Goal: Communication & Community: Answer question/provide support

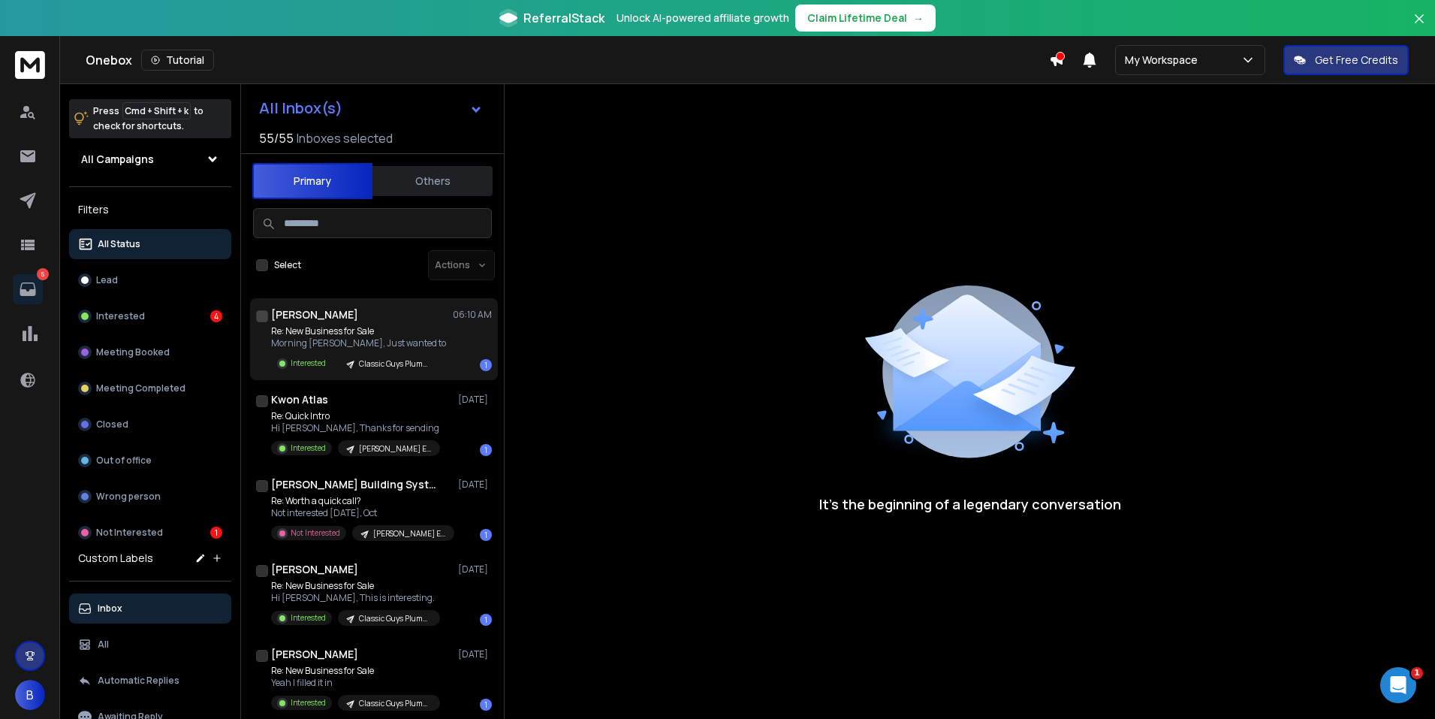
click at [433, 326] on p "Re: New Business for Sale" at bounding box center [358, 331] width 175 height 12
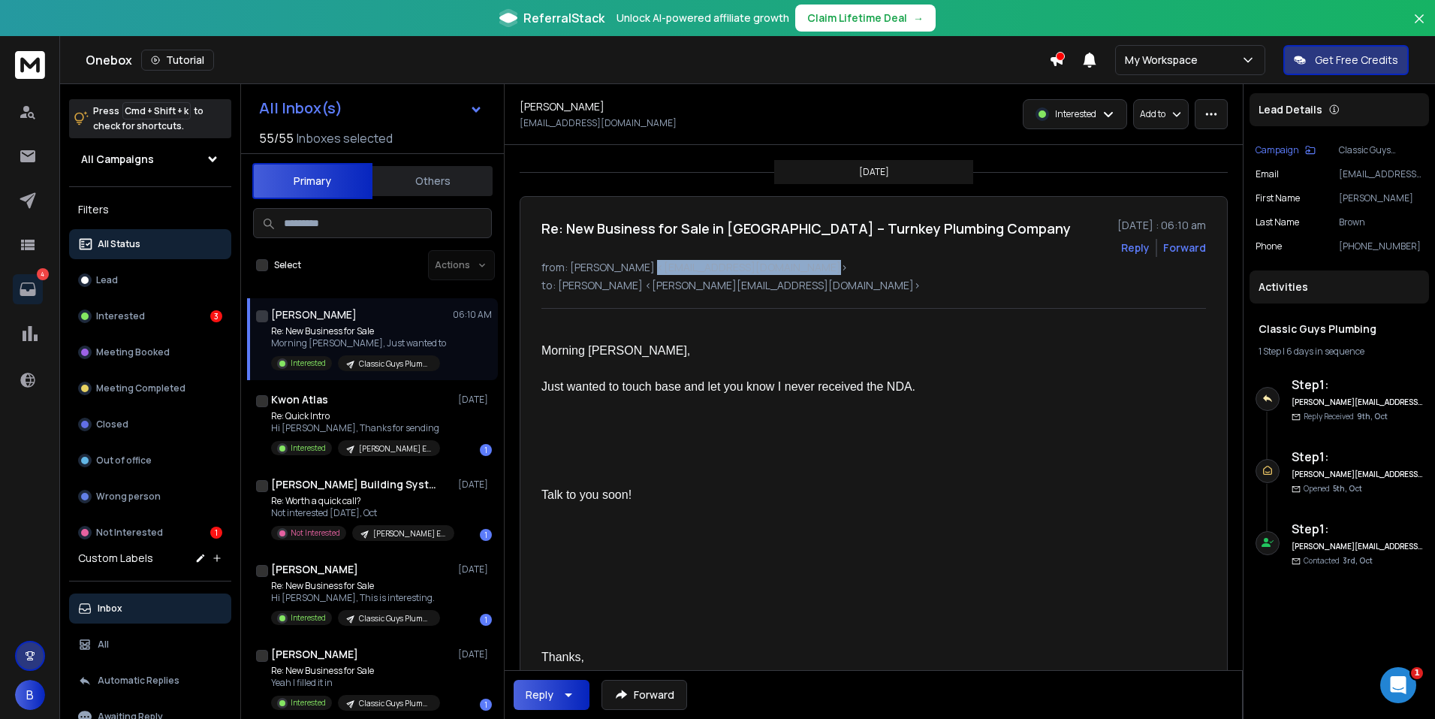
drag, startPoint x: 805, startPoint y: 267, endPoint x: 645, endPoint y: 268, distance: 159.9
click at [645, 268] on p "from: [PERSON_NAME] <[EMAIL_ADDRESS][DOMAIN_NAME]>" at bounding box center [873, 267] width 665 height 15
copy p "[EMAIL_ADDRESS][DOMAIN_NAME]"
click at [537, 701] on div "Reply" at bounding box center [540, 694] width 28 height 15
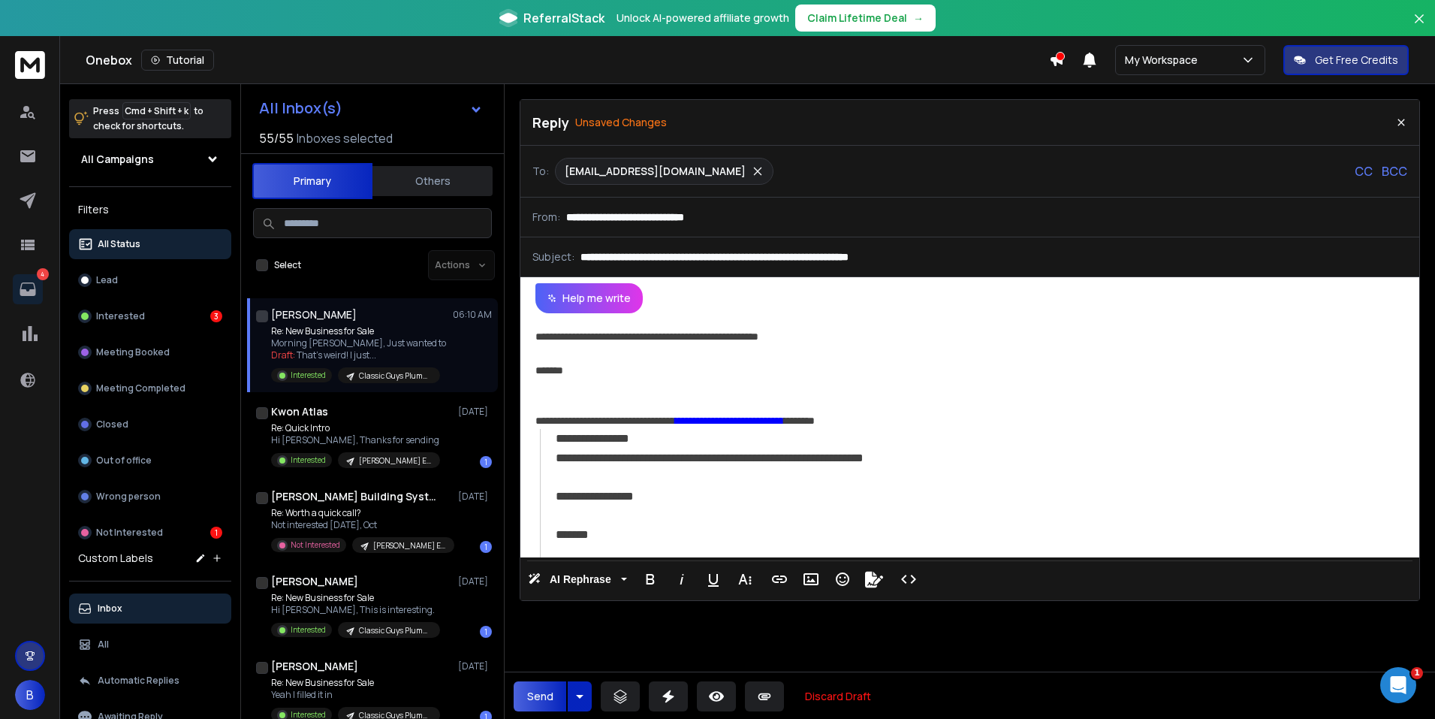
click at [803, 335] on div "**********" at bounding box center [967, 336] width 864 height 17
click at [539, 700] on button "Send" at bounding box center [540, 696] width 53 height 30
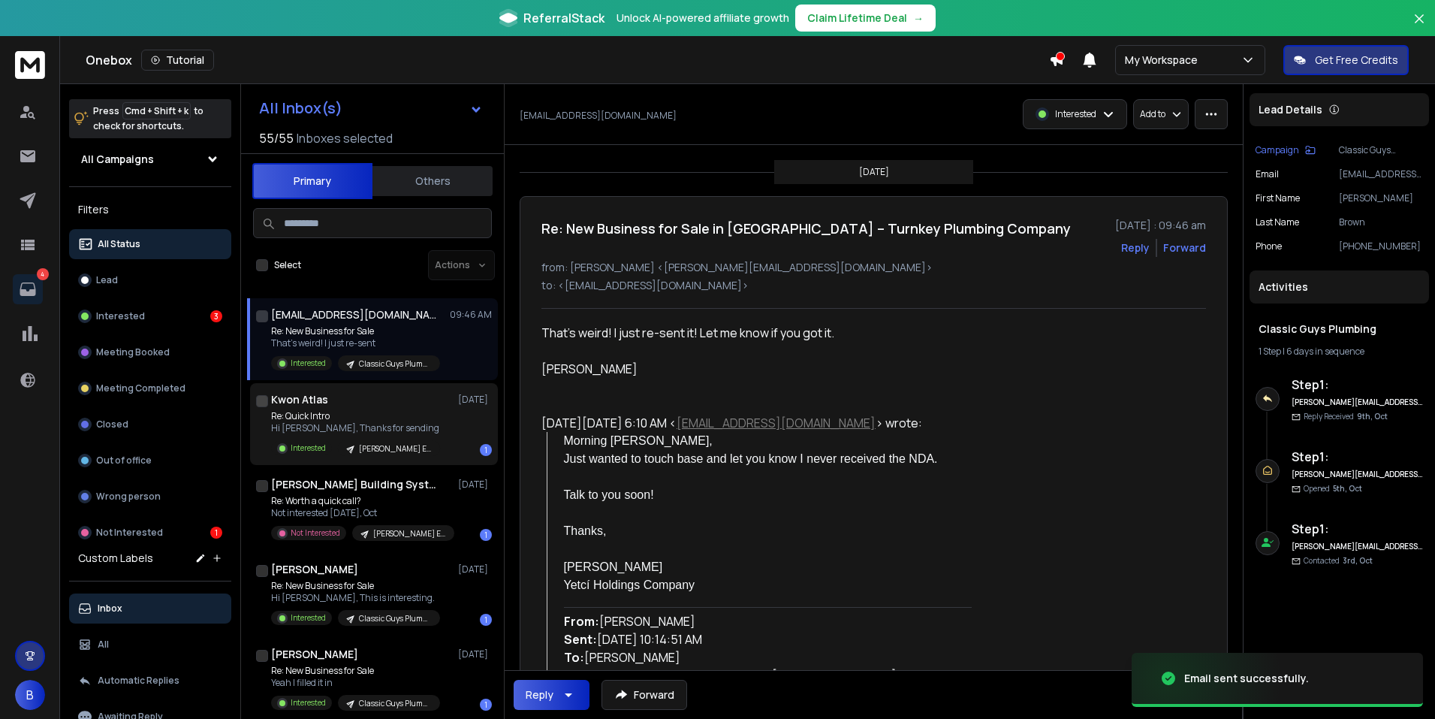
click at [410, 422] on p "Hi [PERSON_NAME], Thanks for sending" at bounding box center [355, 428] width 169 height 12
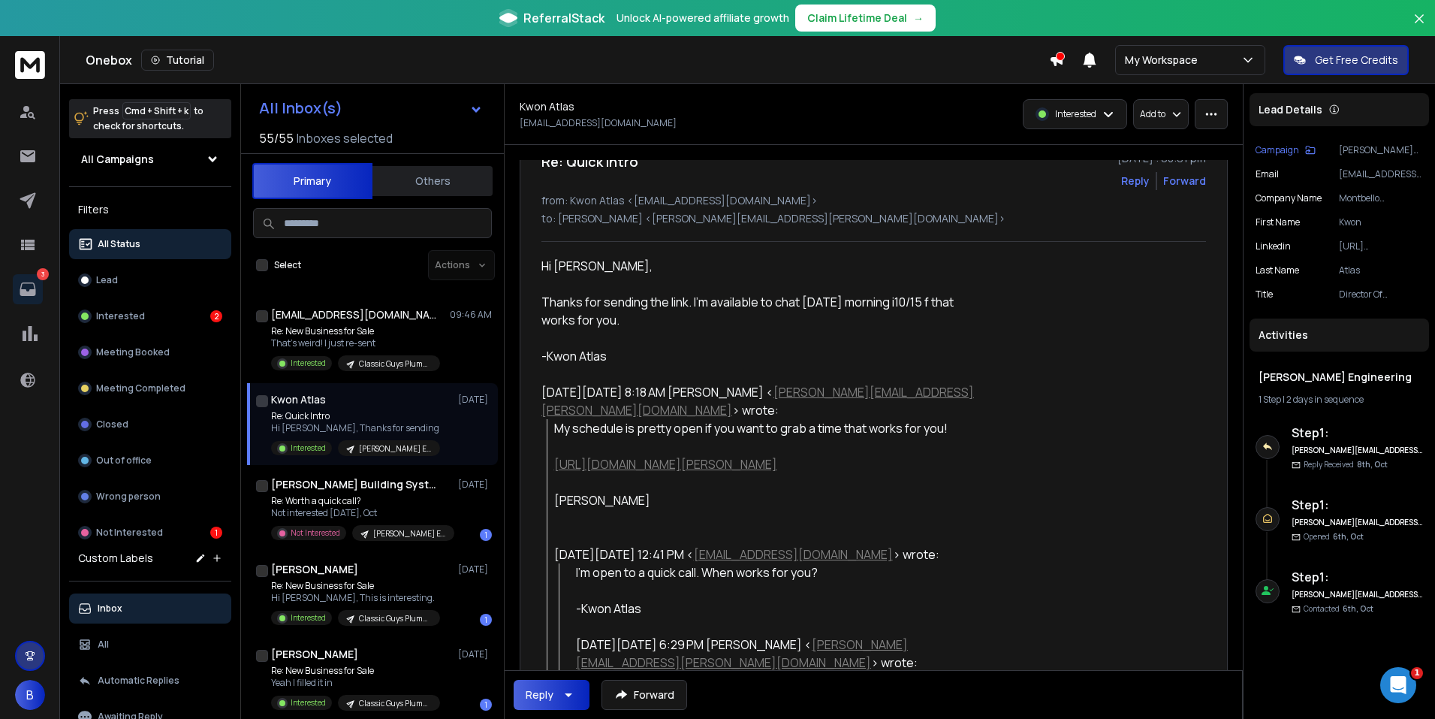
scroll to position [62, 0]
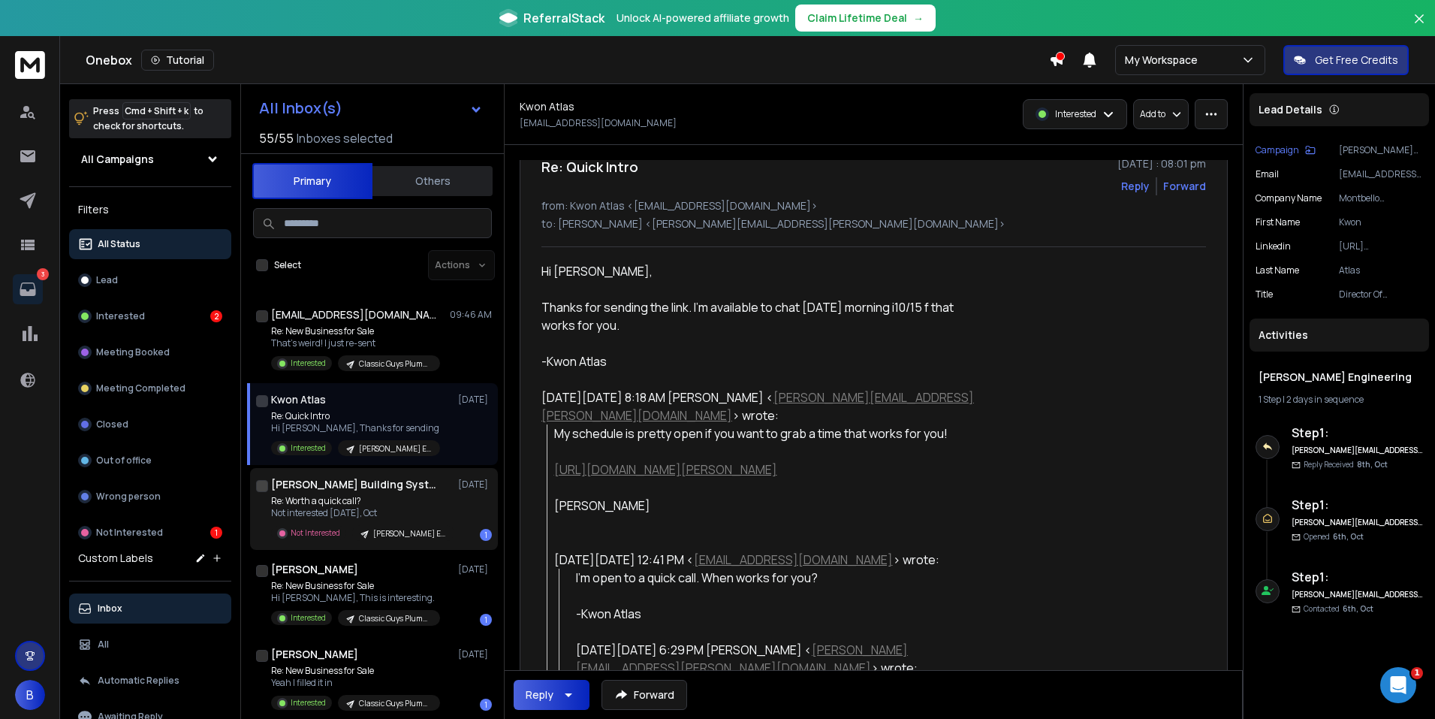
click at [424, 500] on p "Re: Worth a quick call?" at bounding box center [361, 501] width 180 height 12
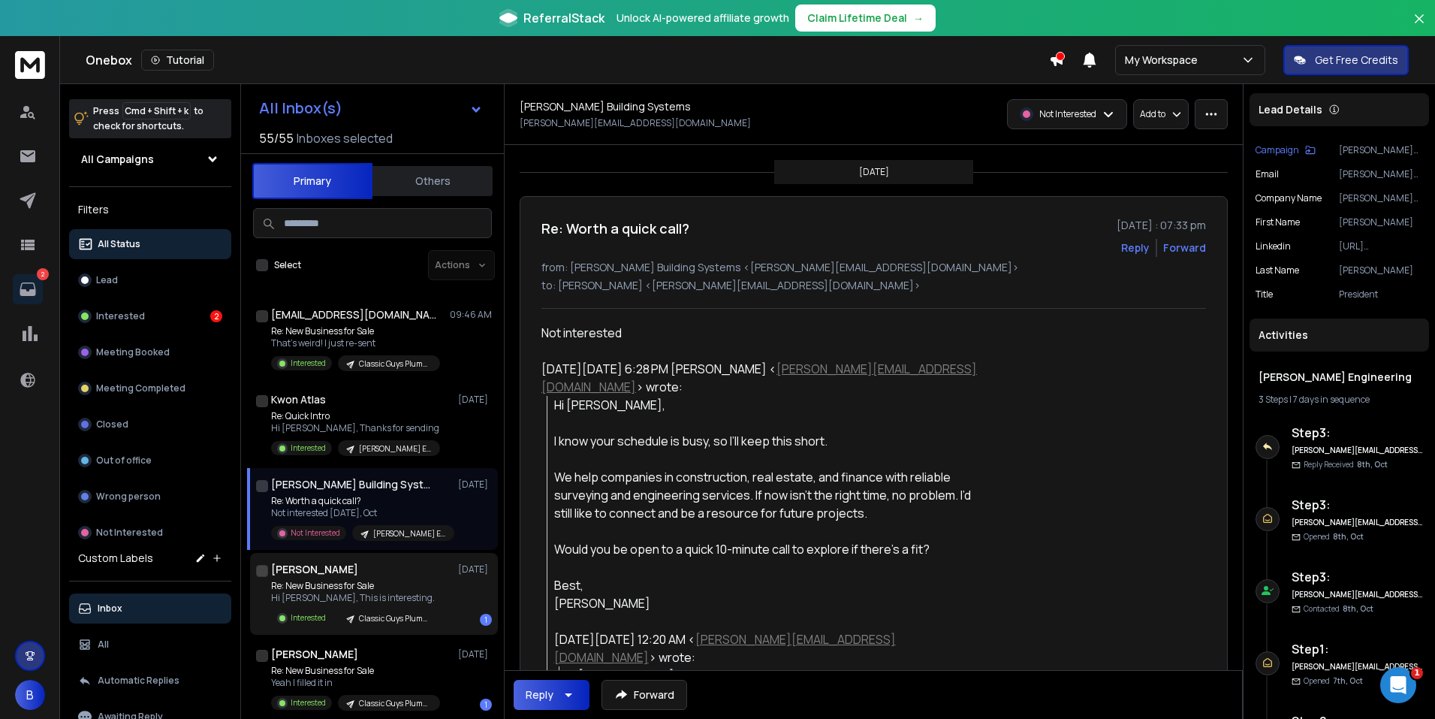
click at [415, 573] on div "[PERSON_NAME] [DATE]" at bounding box center [381, 569] width 221 height 15
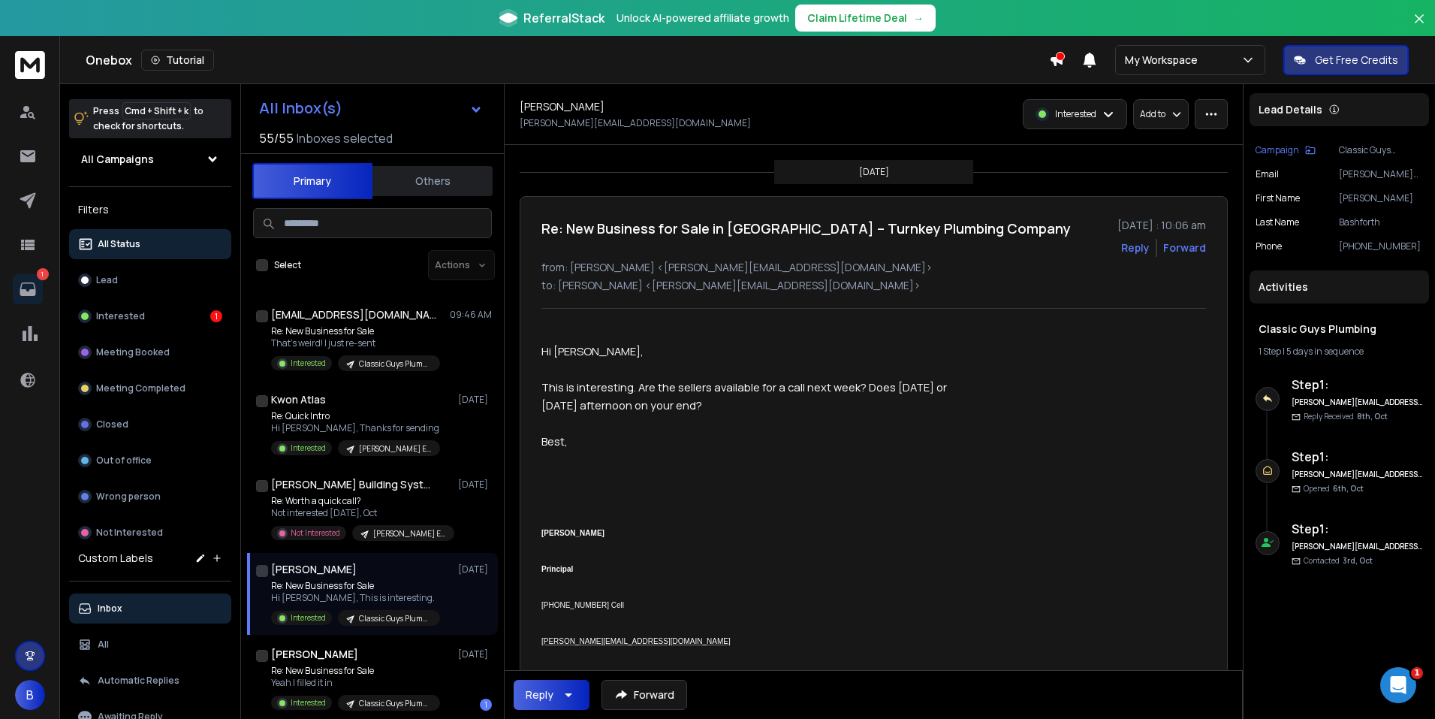
click at [721, 410] on p "This is interesting. Are the sellers available for a call next week? Does [DATE…" at bounding box center [760, 396] width 439 height 36
click at [725, 400] on p "This is interesting. Are the sellers available for a call next week? Does [DATE…" at bounding box center [760, 396] width 439 height 36
drag, startPoint x: 720, startPoint y: 410, endPoint x: 640, endPoint y: 387, distance: 83.7
click at [640, 387] on p "This is interesting. Are the sellers available for a call next week? Does [DATE…" at bounding box center [760, 396] width 439 height 36
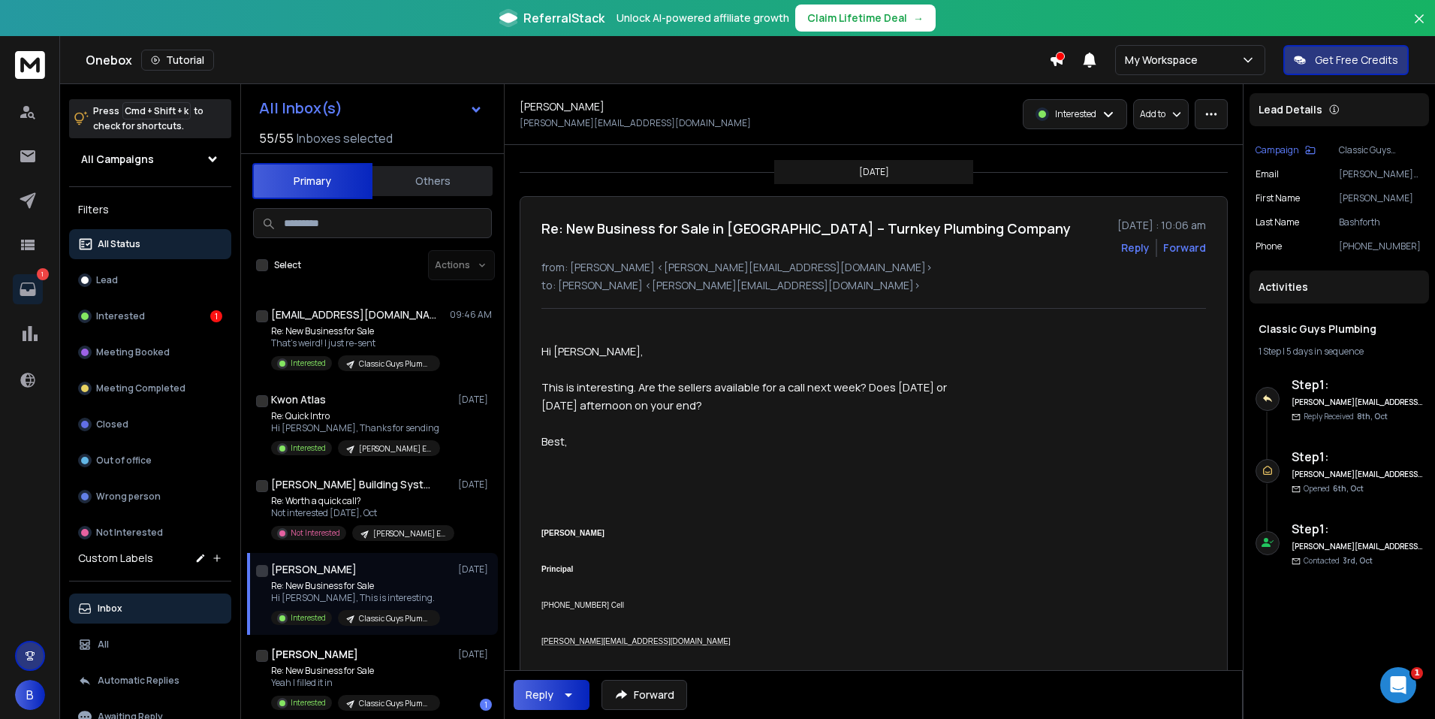
copy span "Are the sellers available for a call next week? Does [DATE] or [DATE] afternoon…"
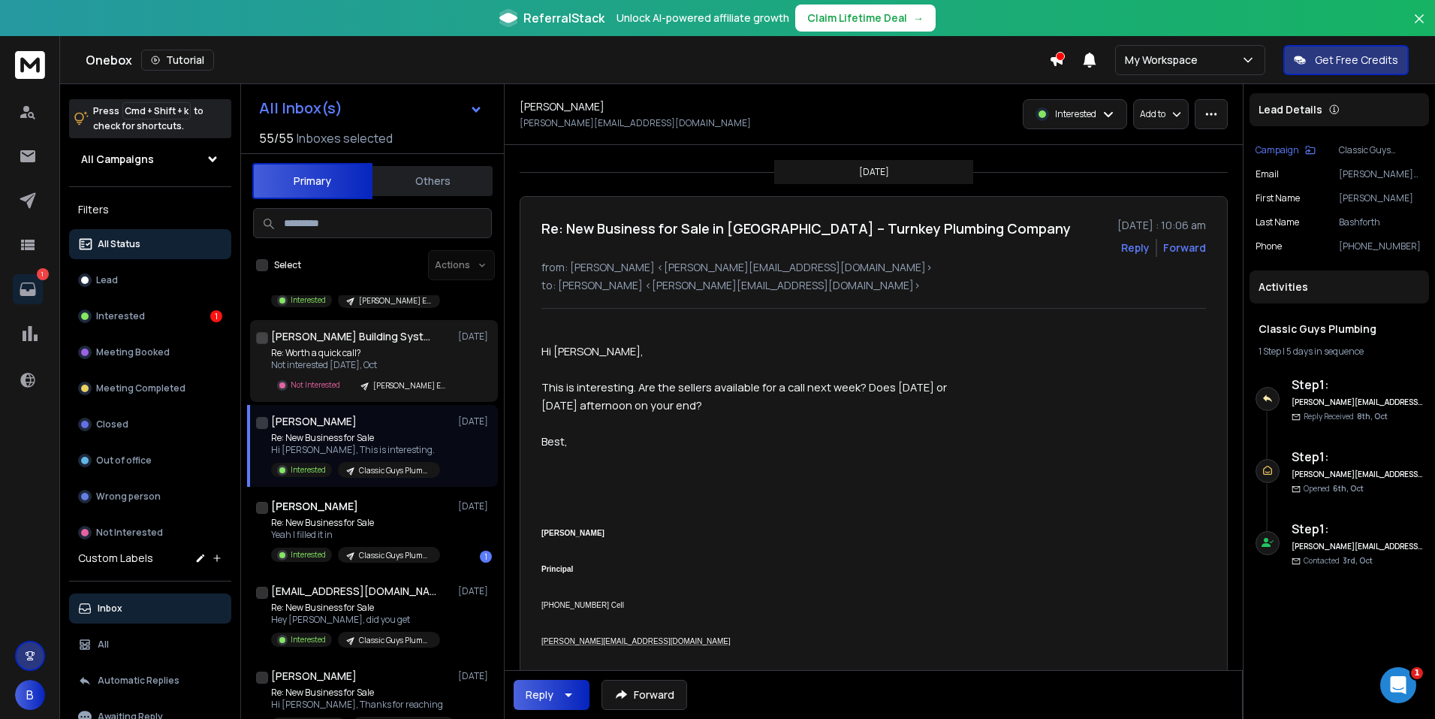
scroll to position [181, 0]
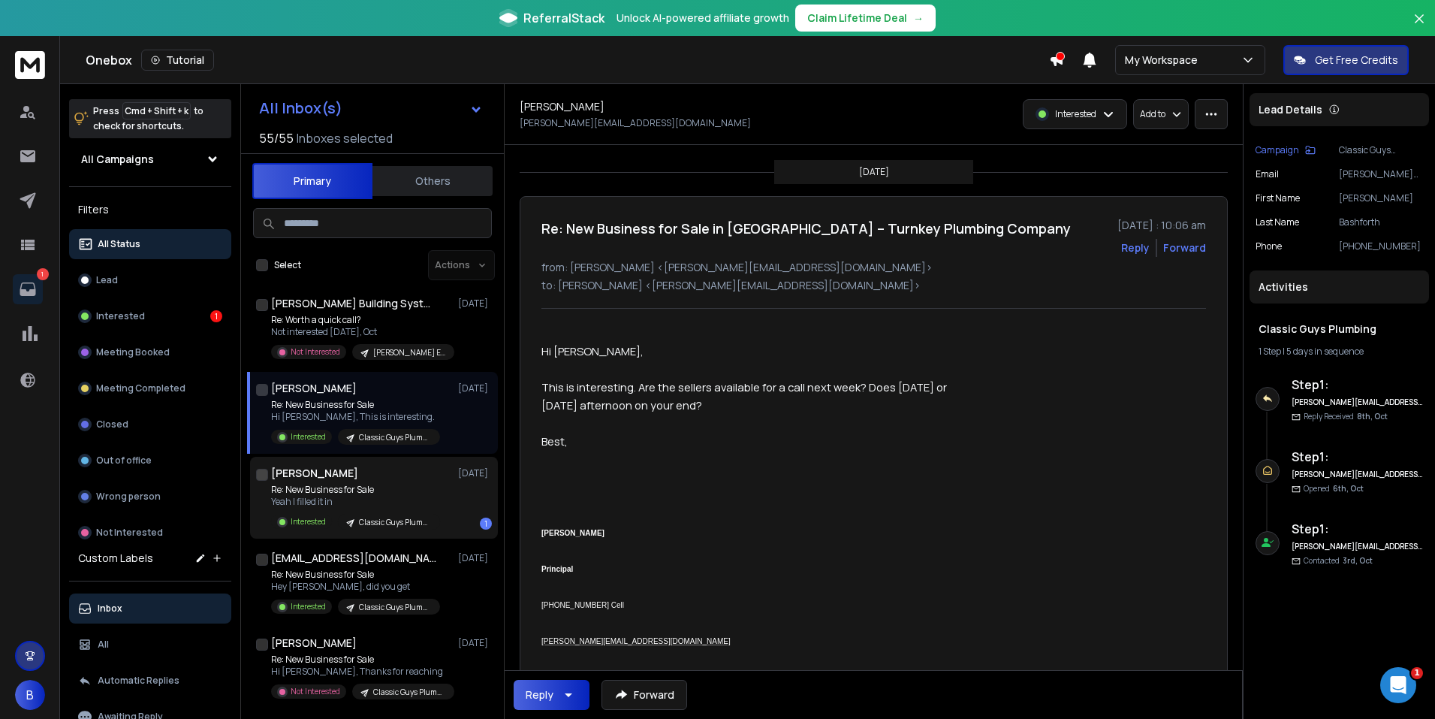
click at [399, 488] on p "Re: New Business for Sale" at bounding box center [355, 490] width 169 height 12
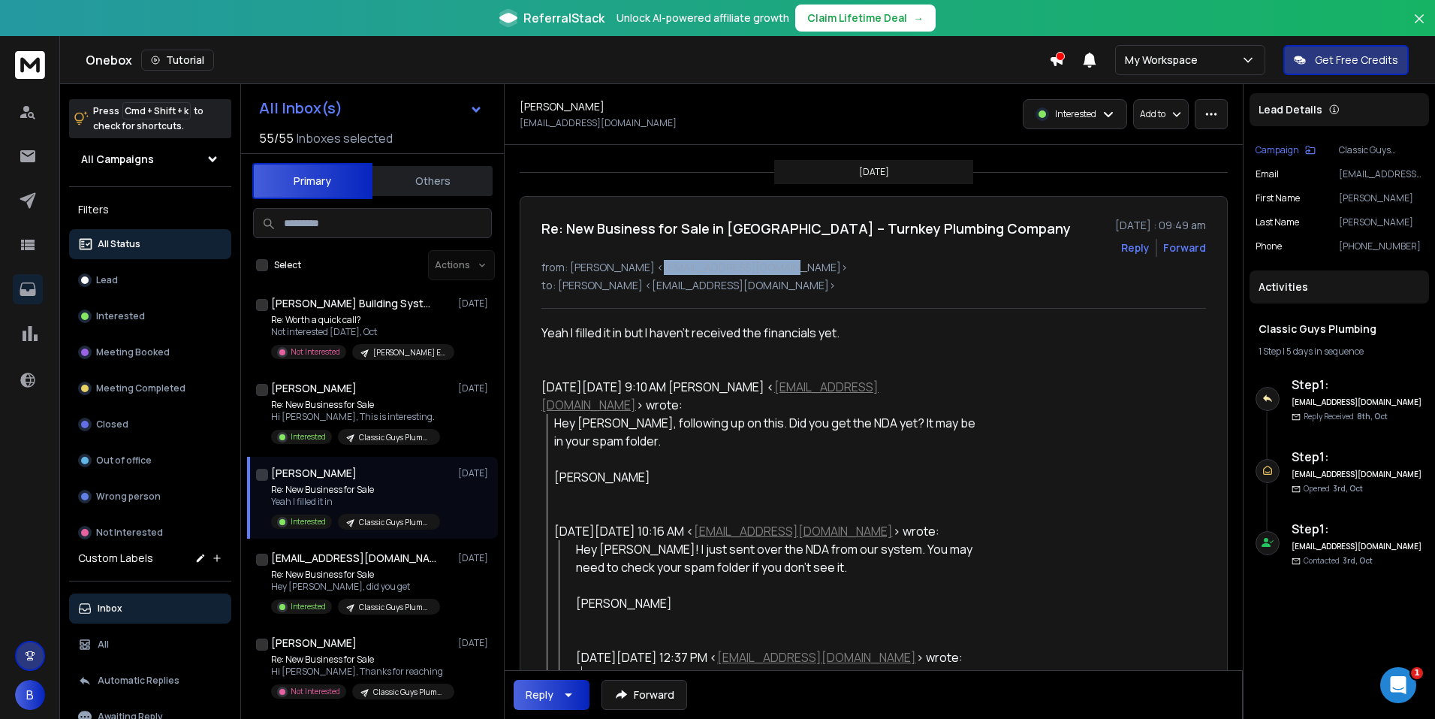
drag, startPoint x: 771, startPoint y: 267, endPoint x: 646, endPoint y: 267, distance: 125.4
click at [646, 267] on p "from: [PERSON_NAME] <[EMAIL_ADDRESS][DOMAIN_NAME]>" at bounding box center [873, 267] width 665 height 15
copy p "[EMAIL_ADDRESS][DOMAIN_NAME]"
click at [539, 693] on div "Reply" at bounding box center [540, 694] width 28 height 15
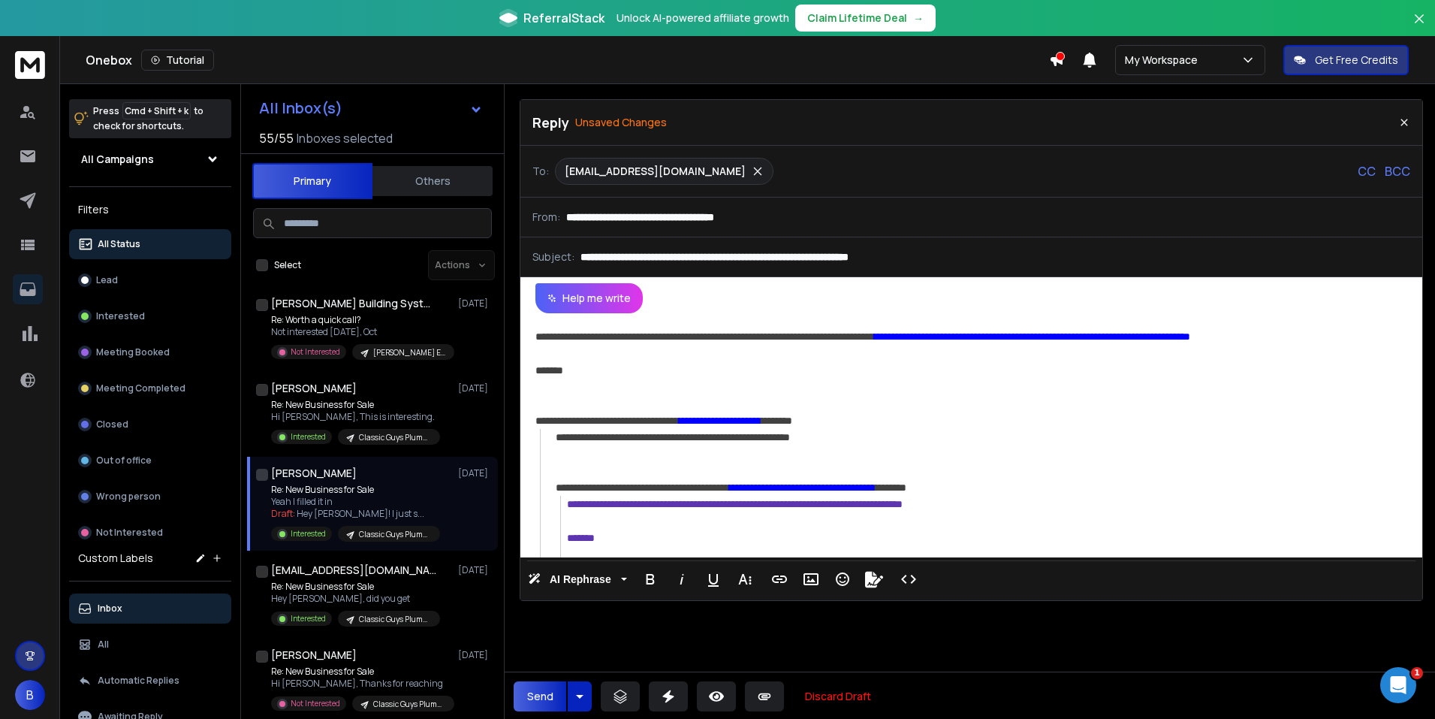
click at [535, 695] on button "Send" at bounding box center [540, 696] width 53 height 30
